Goal: Task Accomplishment & Management: Use online tool/utility

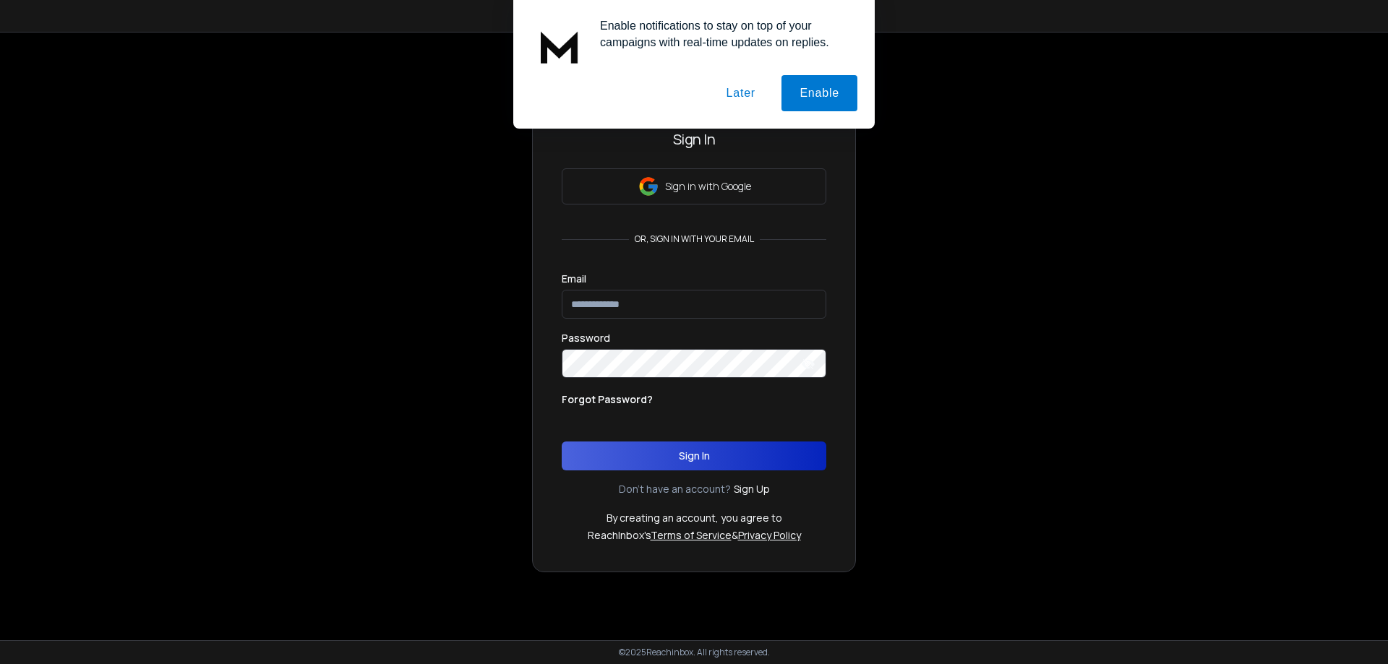
drag, startPoint x: 752, startPoint y: 96, endPoint x: 752, endPoint y: 105, distance: 8.7
click at [752, 105] on button "Later" at bounding box center [740, 93] width 65 height 36
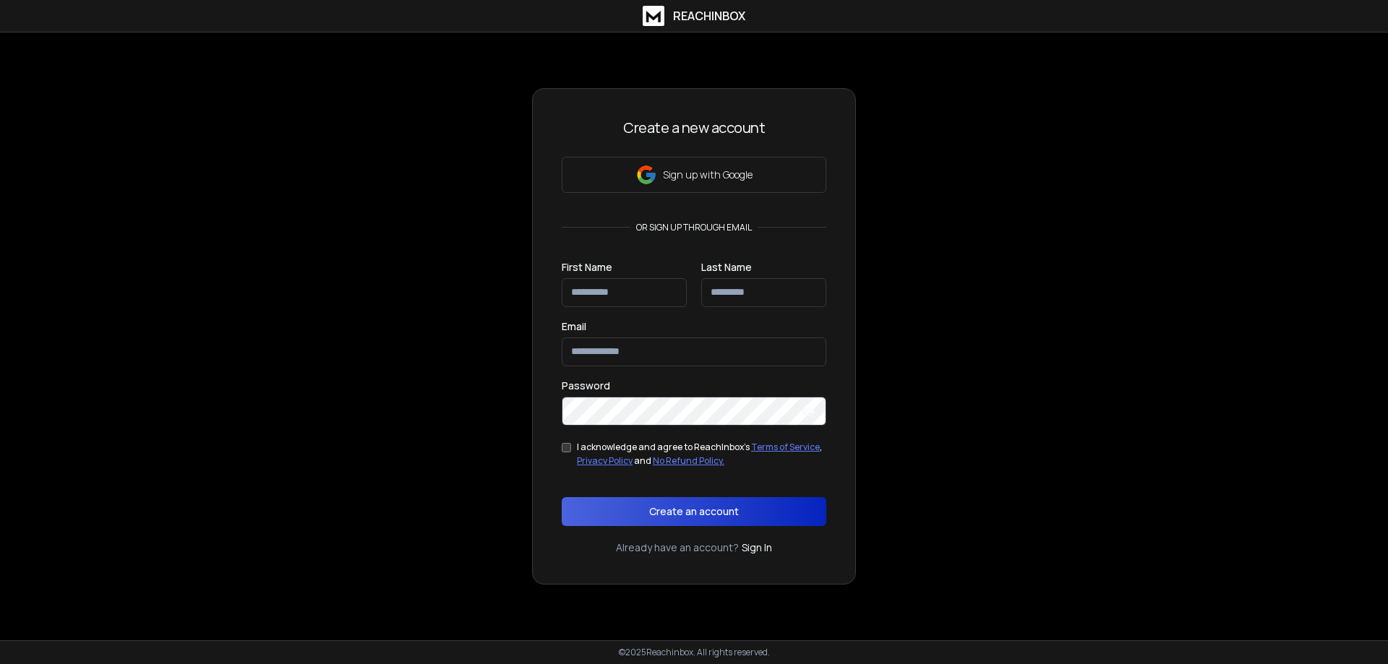
click at [676, 174] on p "Sign up with Google" at bounding box center [708, 175] width 90 height 14
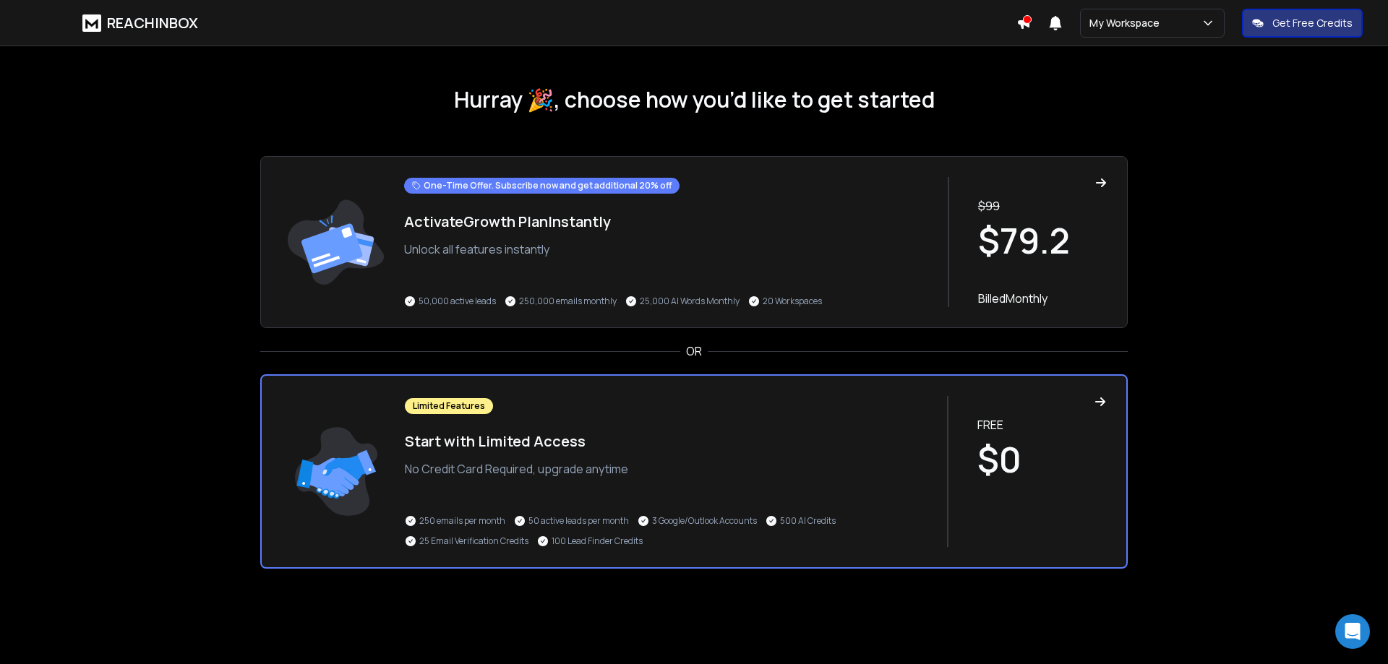
click at [807, 474] on p "No Credit Card Required, upgrade anytime" at bounding box center [669, 468] width 528 height 17
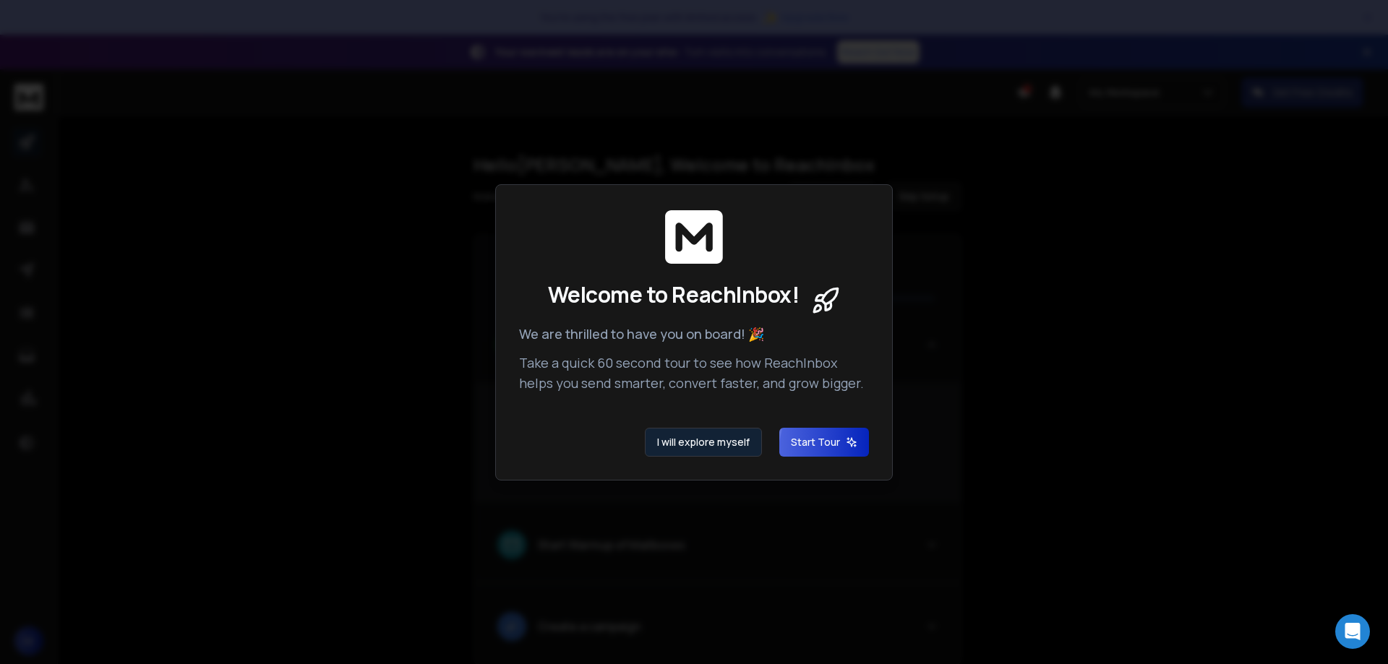
click at [681, 454] on button "I will explore myself" at bounding box center [703, 442] width 117 height 29
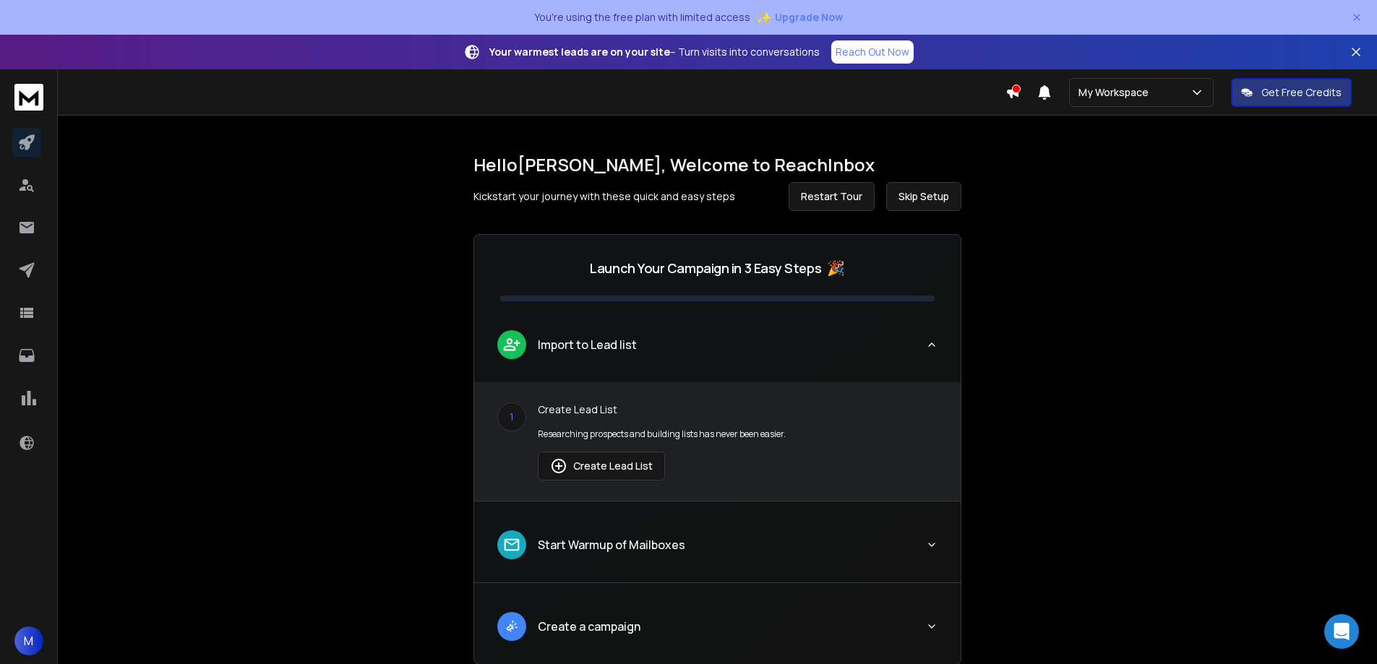
drag, startPoint x: 1006, startPoint y: 439, endPoint x: 1010, endPoint y: 430, distance: 9.4
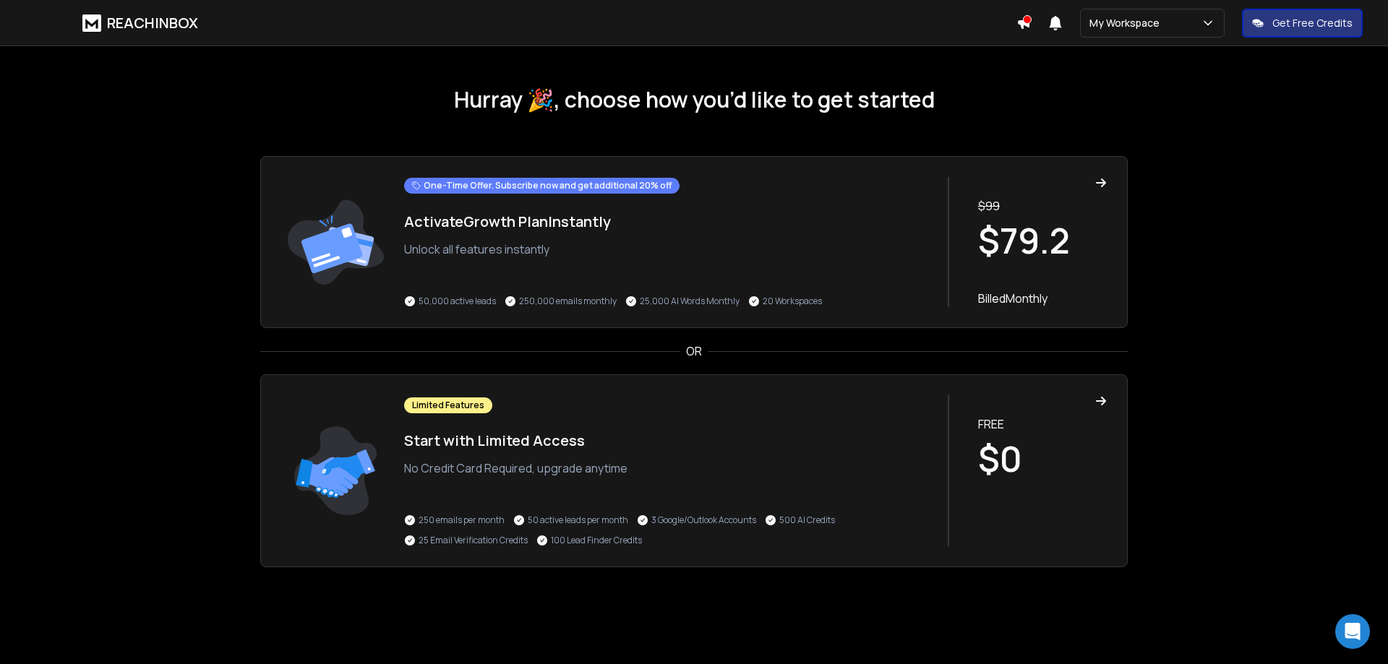
drag, startPoint x: 1068, startPoint y: 357, endPoint x: 1181, endPoint y: 139, distance: 246.1
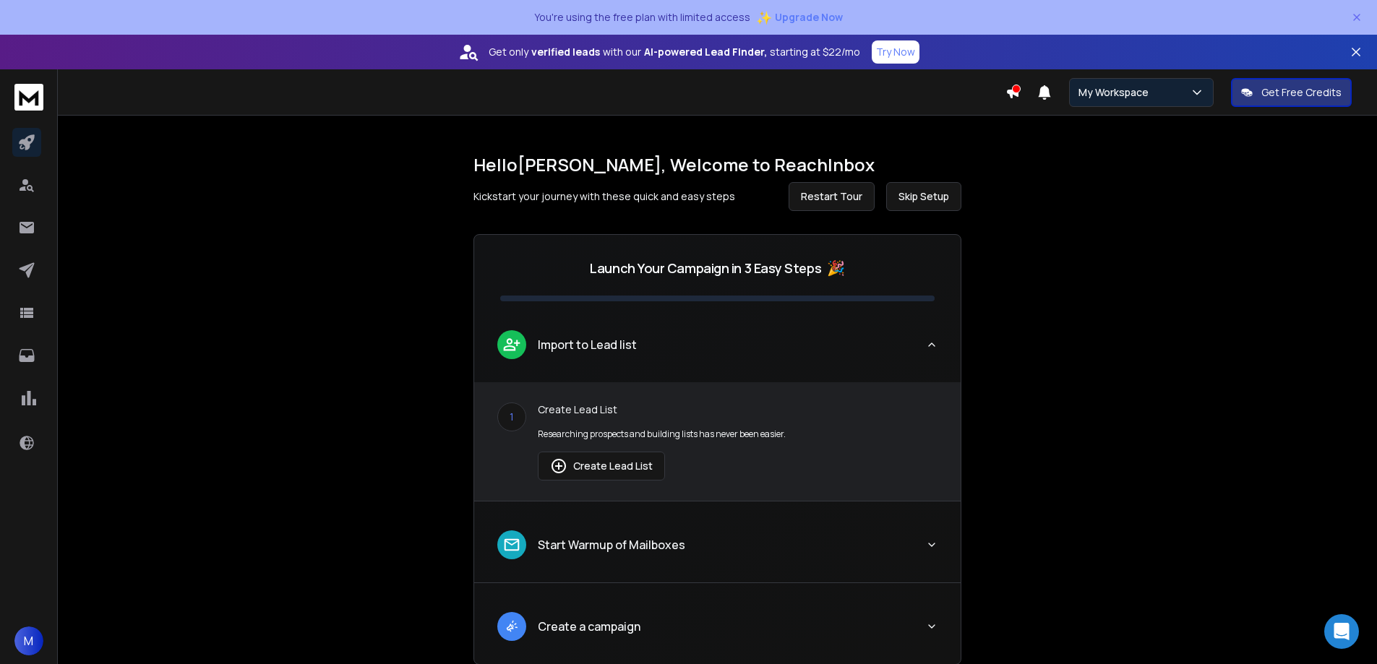
click at [1141, 98] on p "My Workspace" at bounding box center [1117, 92] width 76 height 14
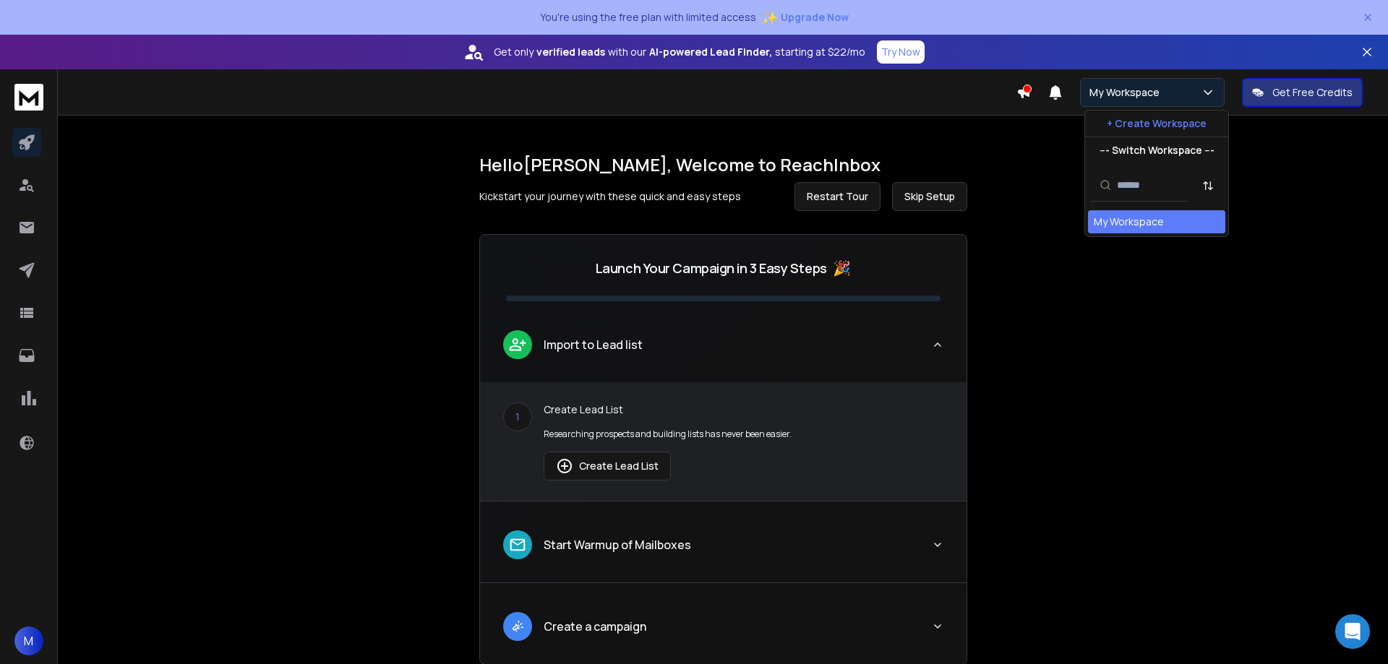
click at [1196, 87] on div "My Workspace" at bounding box center [1152, 92] width 126 height 14
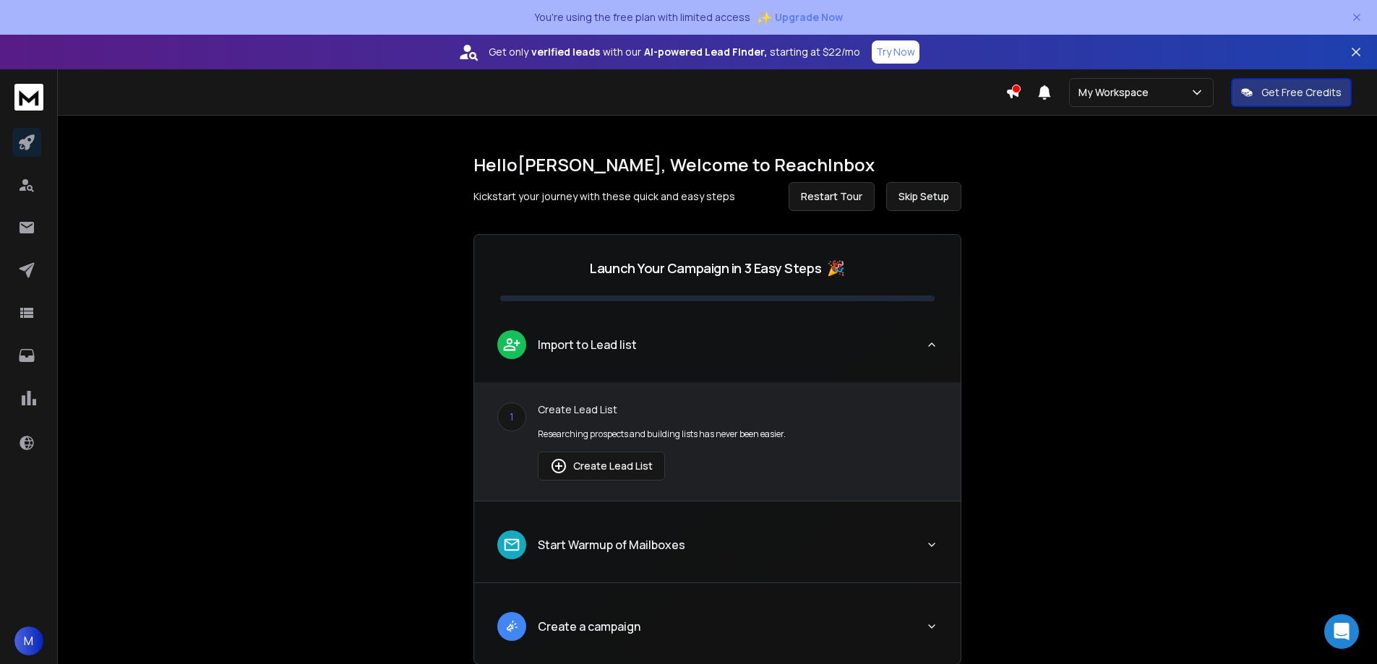
click at [277, 408] on div "Hello Mirza , Welcome to ReachInbox Kickstart your journey with these quick and…" at bounding box center [717, 409] width 1273 height 558
